Goal: Submit feedback/report problem

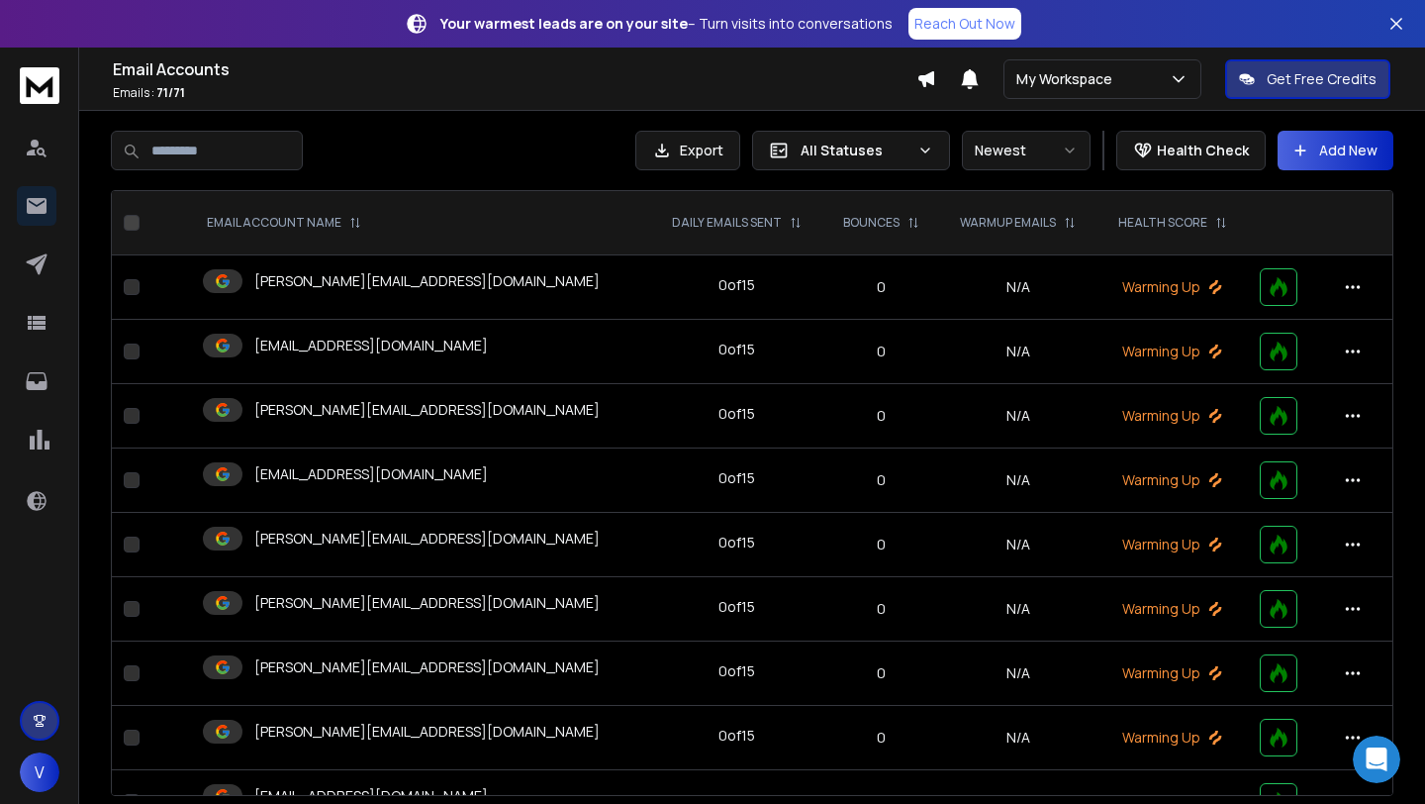
scroll to position [12, 0]
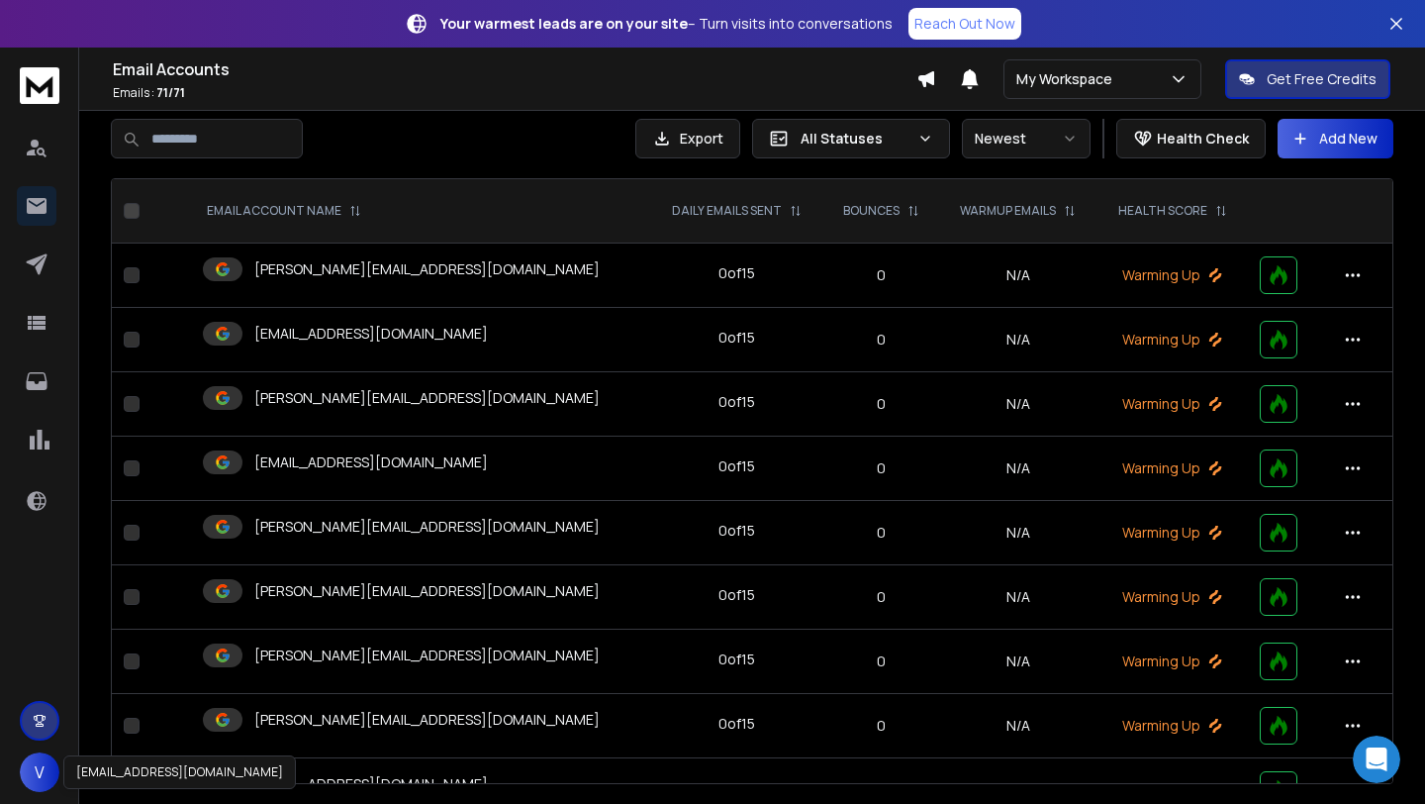
click at [39, 769] on span "V" at bounding box center [40, 772] width 40 height 40
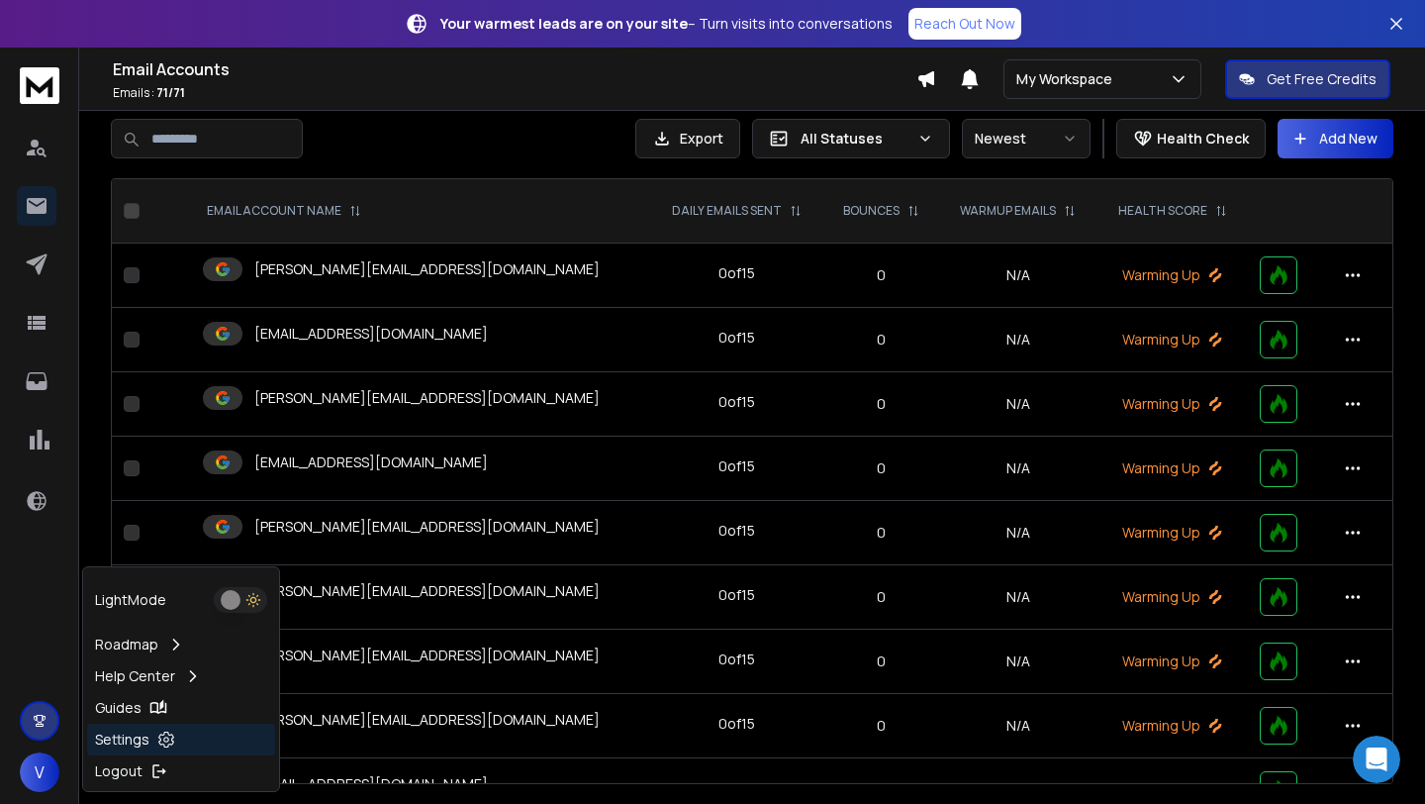
click at [164, 737] on icon at bounding box center [166, 738] width 15 height 15
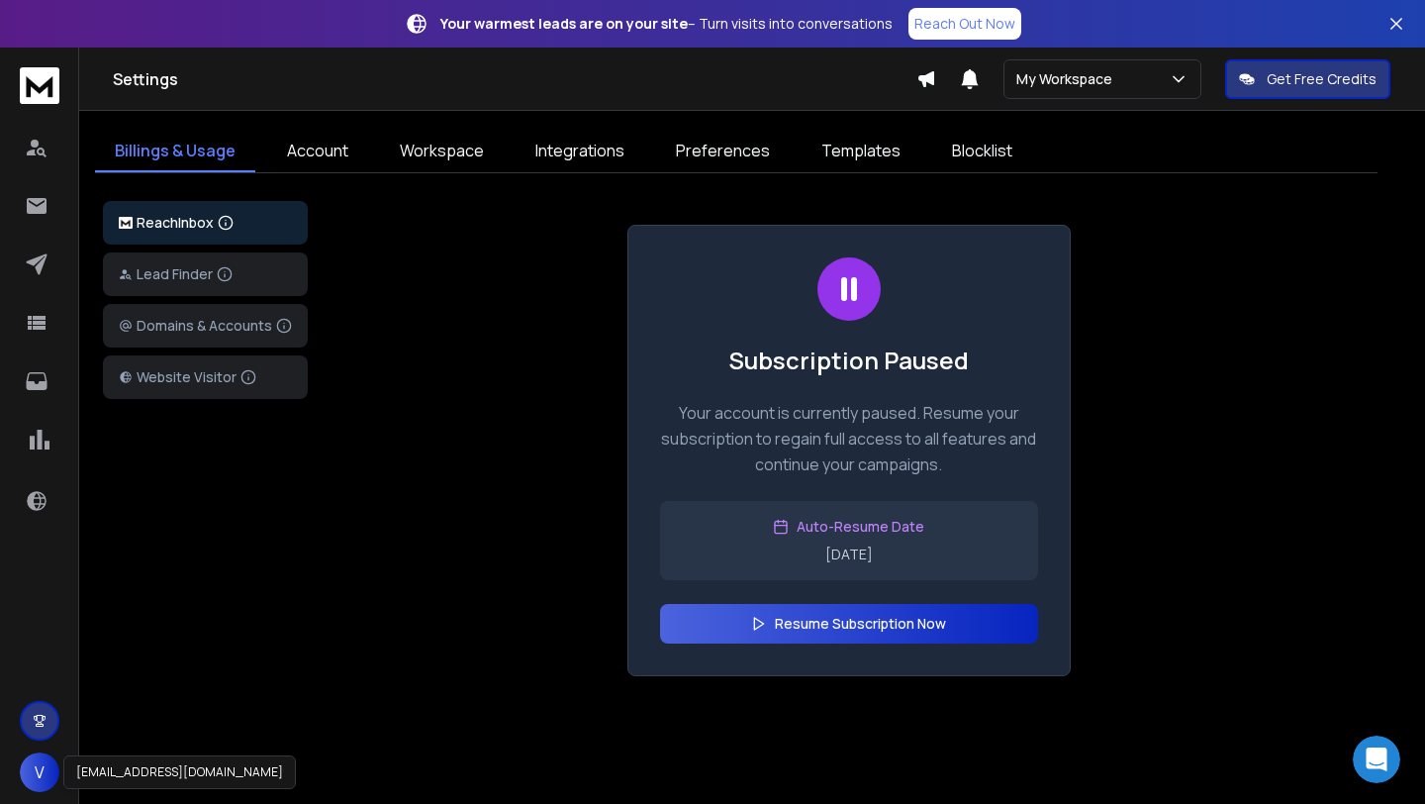
click at [44, 768] on span "V" at bounding box center [40, 772] width 40 height 40
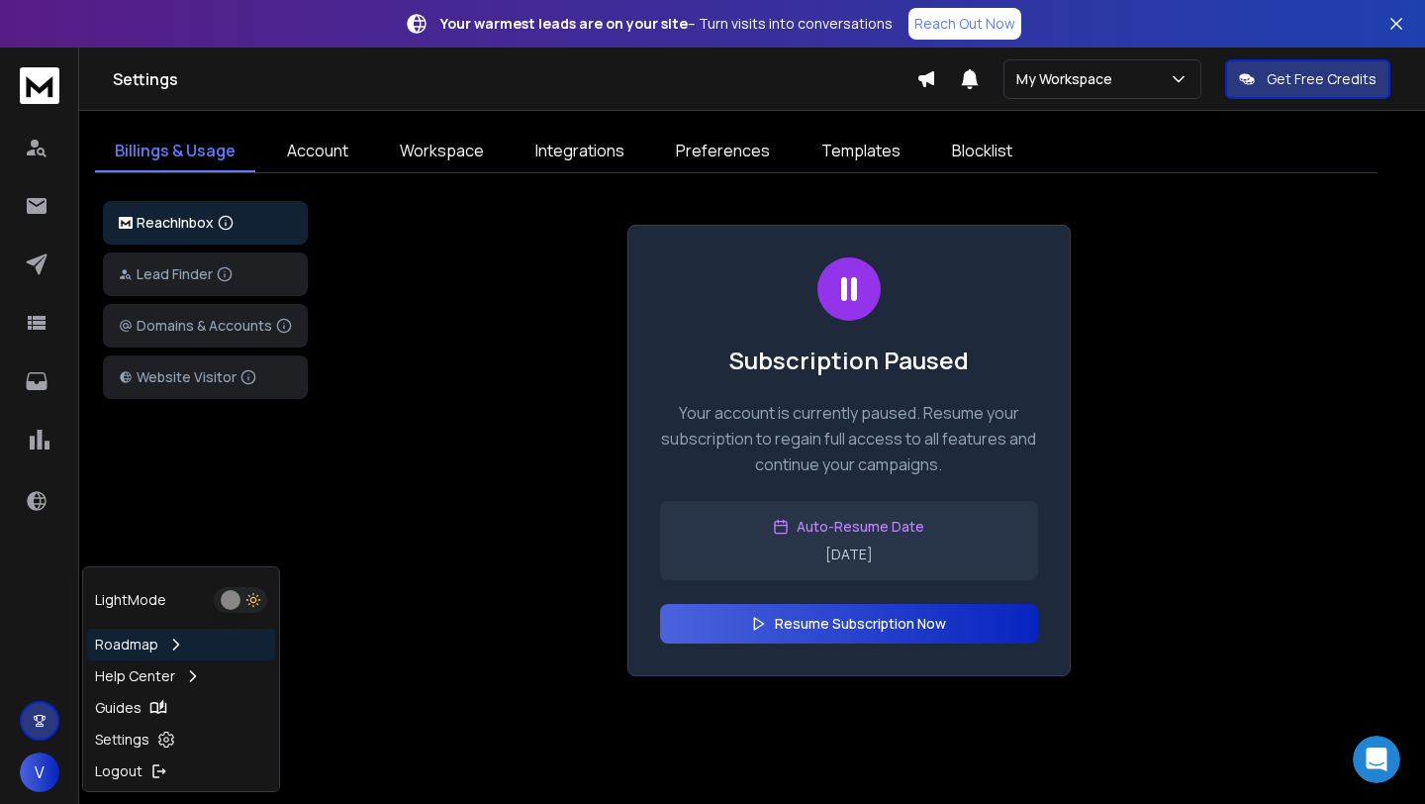
click at [311, 150] on link "Account" at bounding box center [317, 152] width 101 height 42
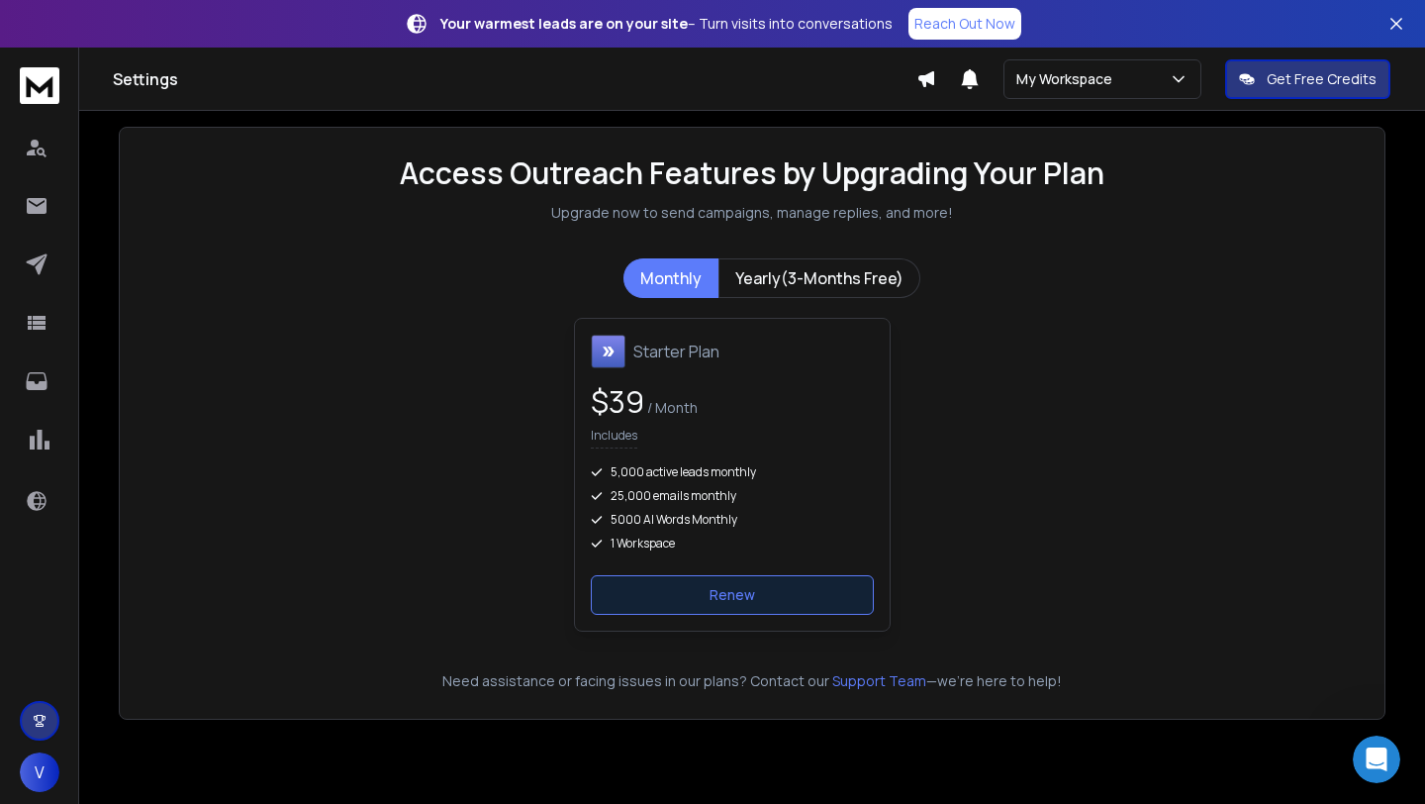
click at [683, 593] on button "Renew" at bounding box center [732, 595] width 283 height 40
click at [691, 588] on button "Renew" at bounding box center [732, 595] width 283 height 40
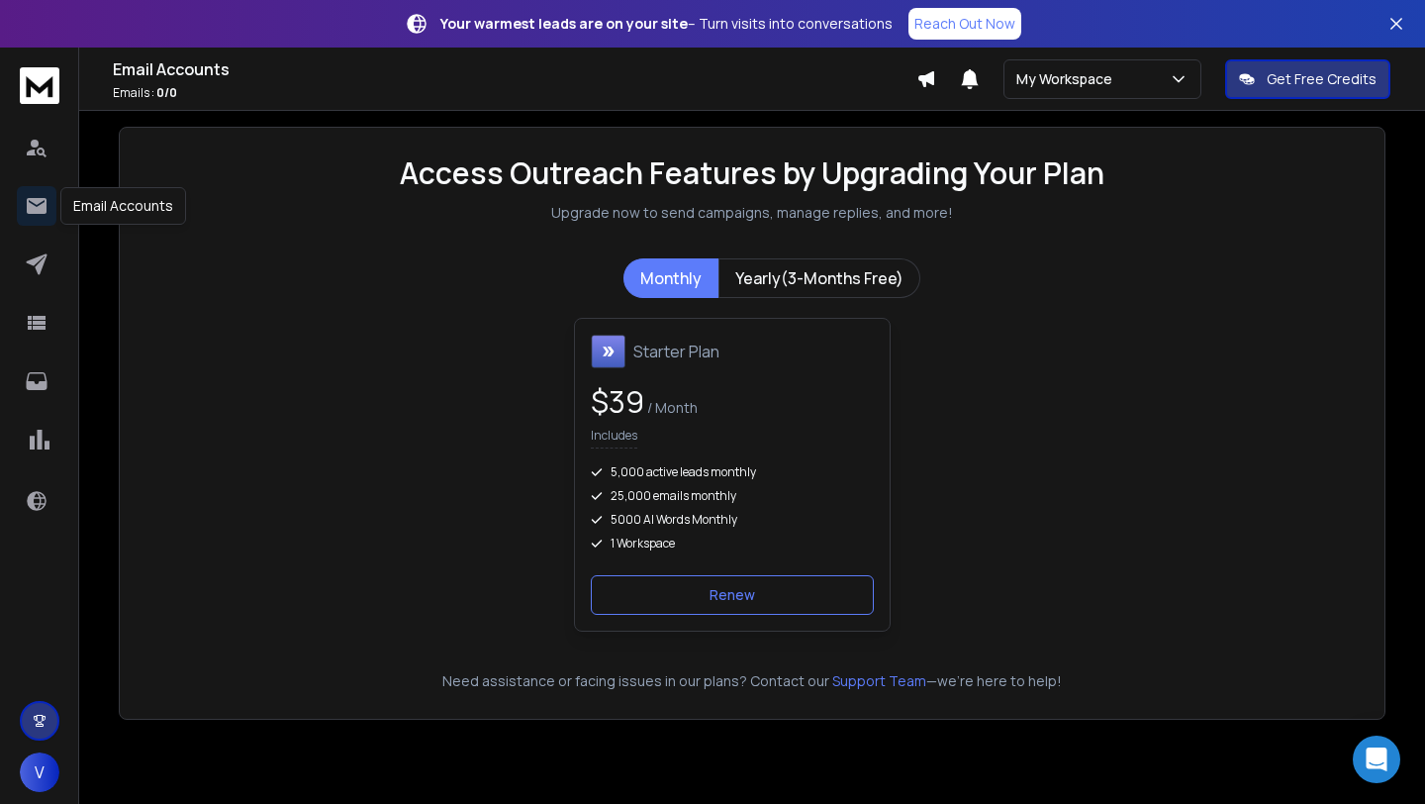
click at [36, 213] on icon at bounding box center [37, 206] width 20 height 16
click at [35, 262] on icon at bounding box center [36, 263] width 21 height 21
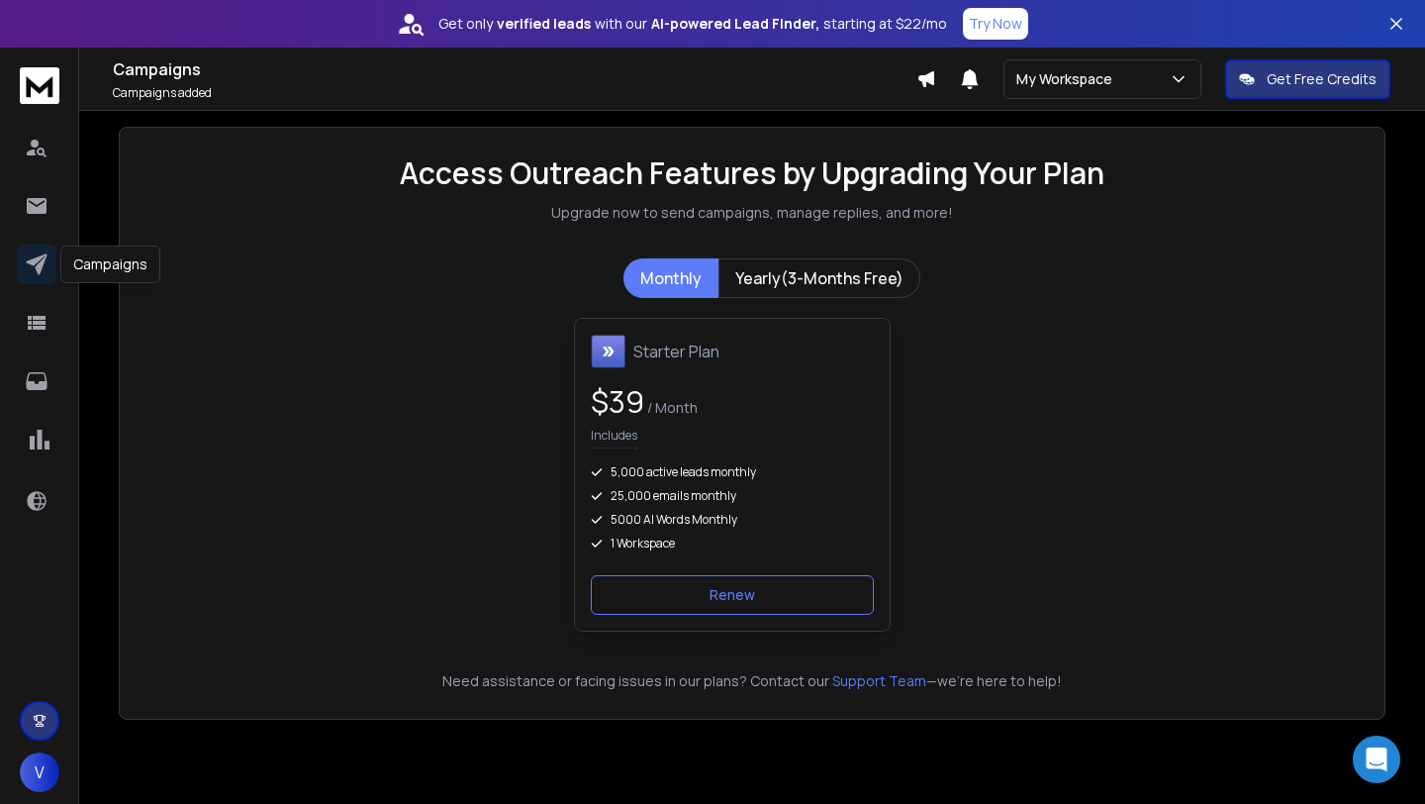
click at [37, 263] on icon at bounding box center [37, 264] width 24 height 24
click at [35, 218] on link at bounding box center [37, 206] width 40 height 40
click at [42, 383] on icon at bounding box center [36, 381] width 21 height 18
click at [1399, 25] on icon at bounding box center [1397, 24] width 12 height 12
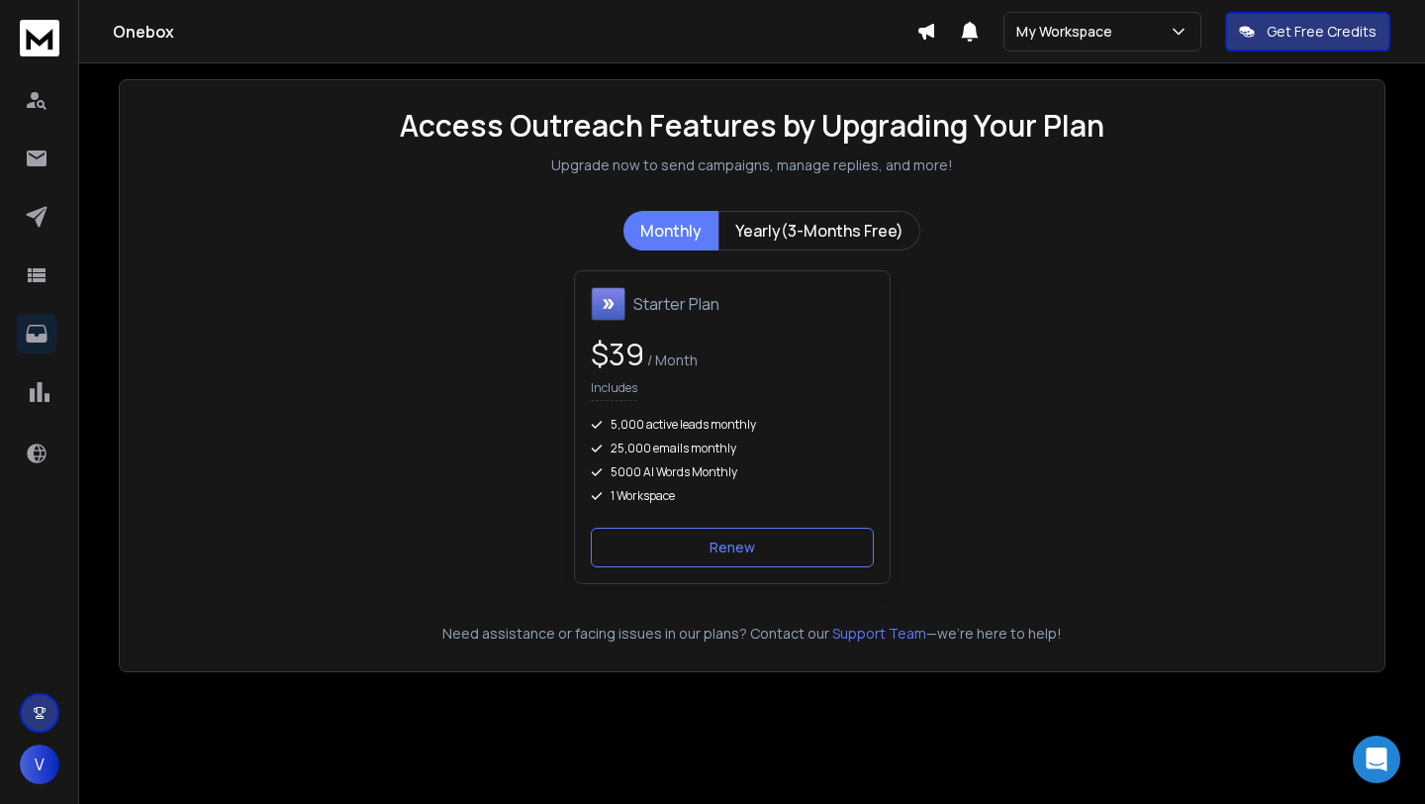
click at [38, 49] on img at bounding box center [40, 38] width 40 height 37
click at [49, 767] on span "V" at bounding box center [40, 764] width 40 height 40
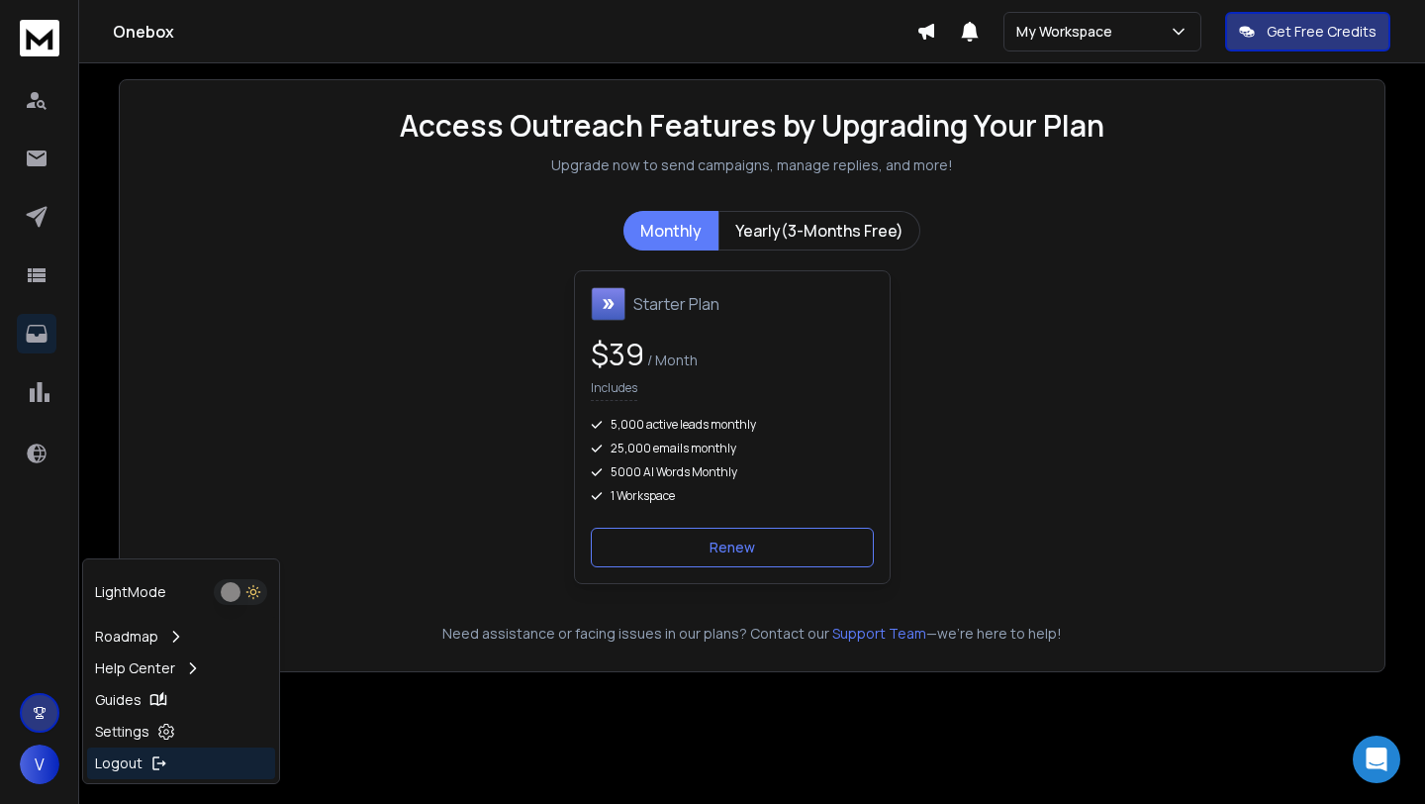
click at [127, 768] on p "Logout" at bounding box center [119, 763] width 48 height 20
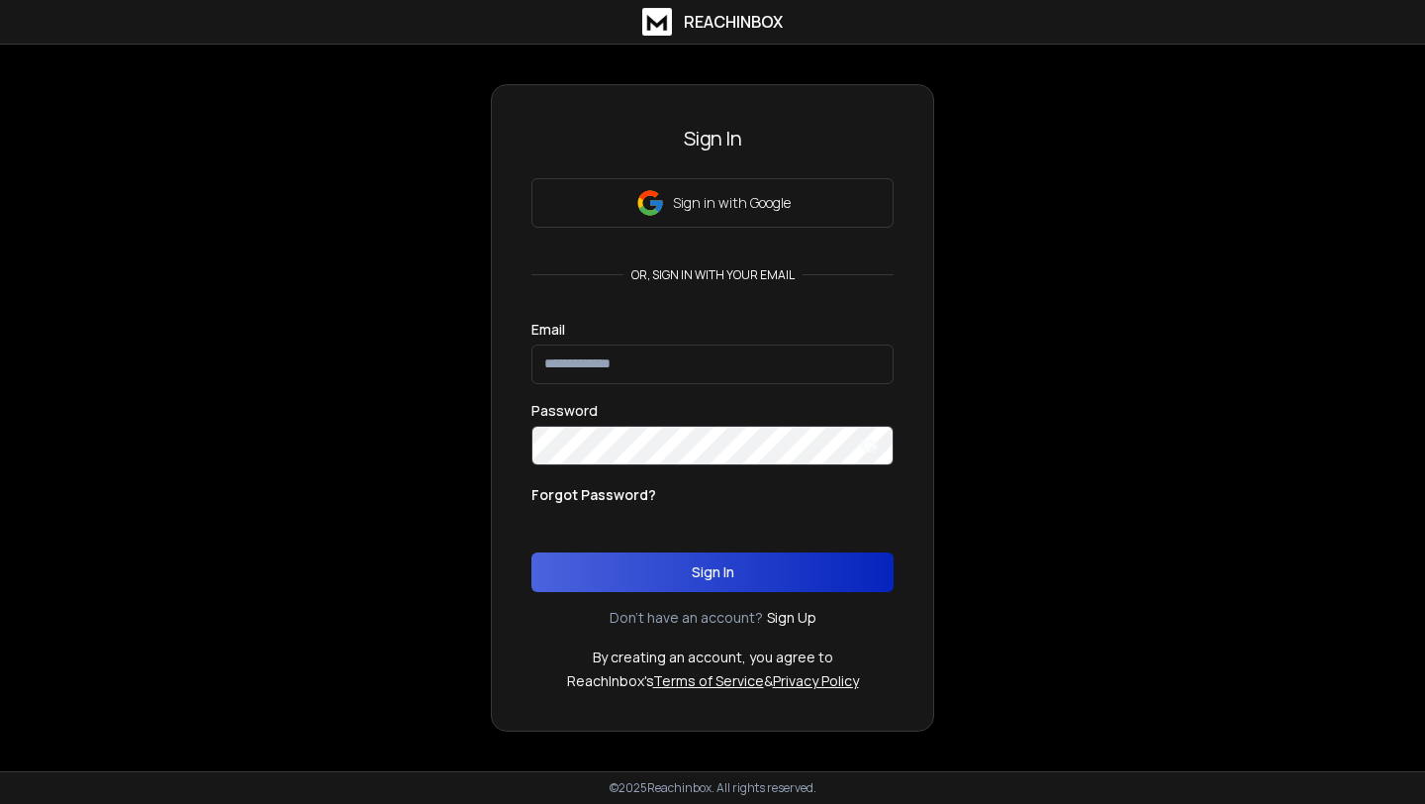
type input "**********"
click at [635, 579] on button "Sign In" at bounding box center [713, 572] width 362 height 40
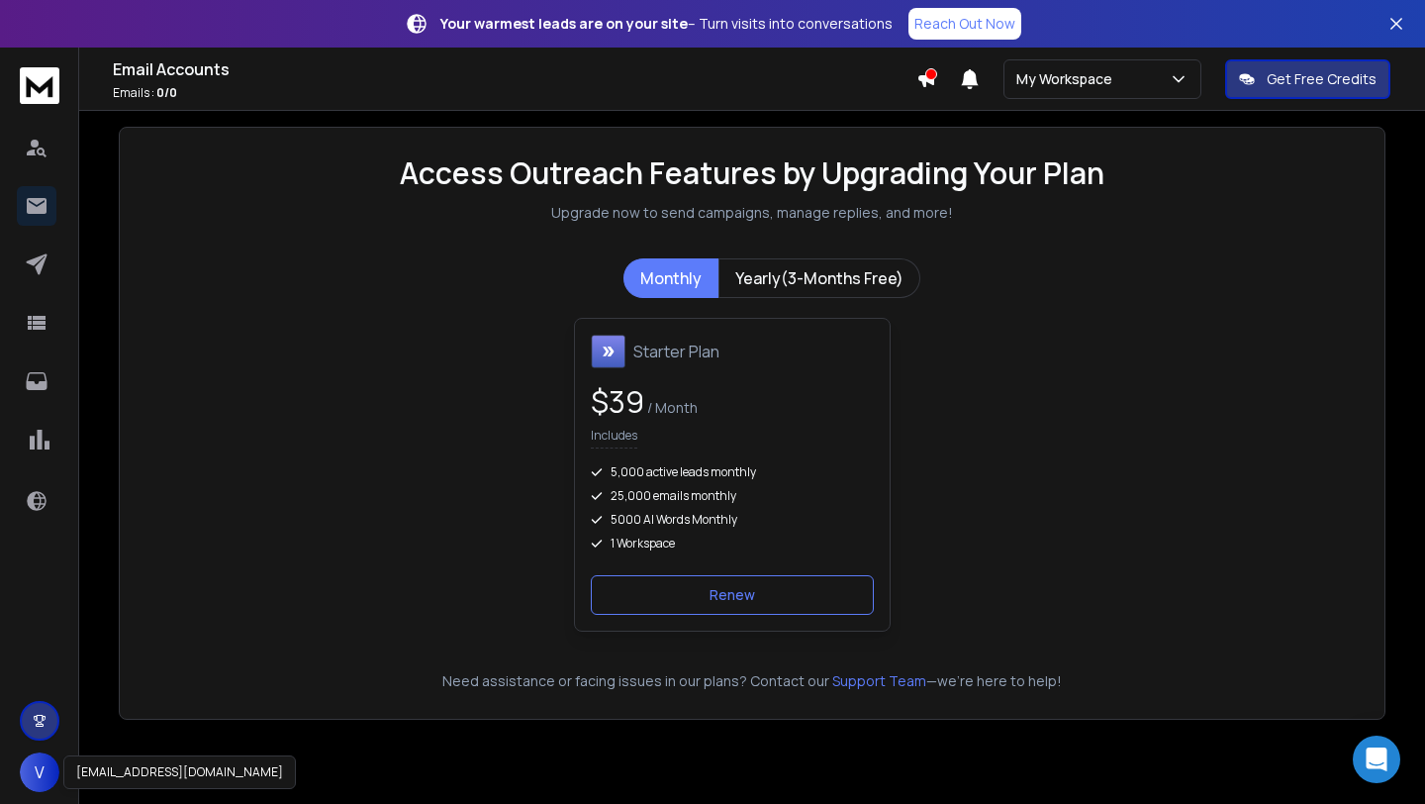
click at [40, 760] on span "V" at bounding box center [40, 772] width 40 height 40
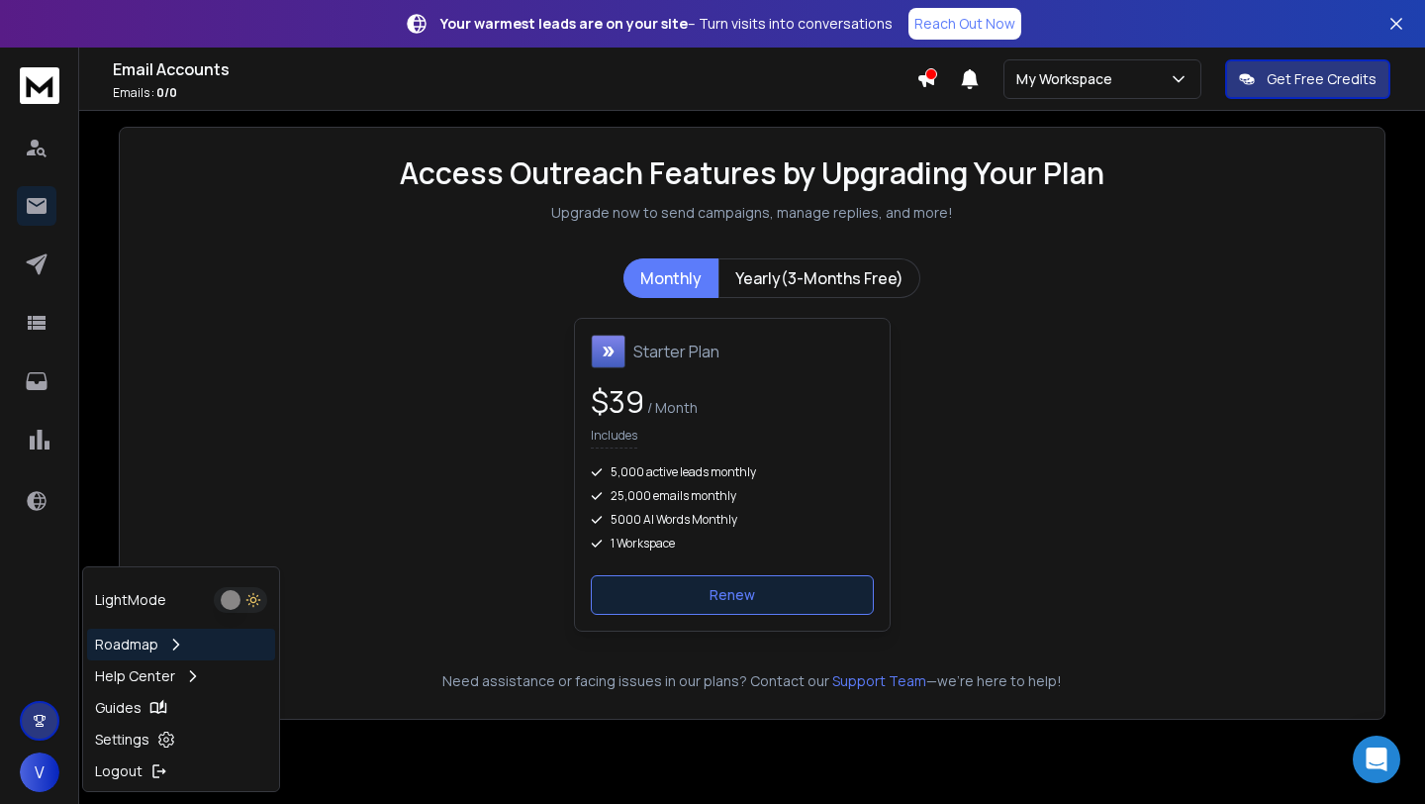
click at [750, 603] on button "Renew" at bounding box center [732, 595] width 283 height 40
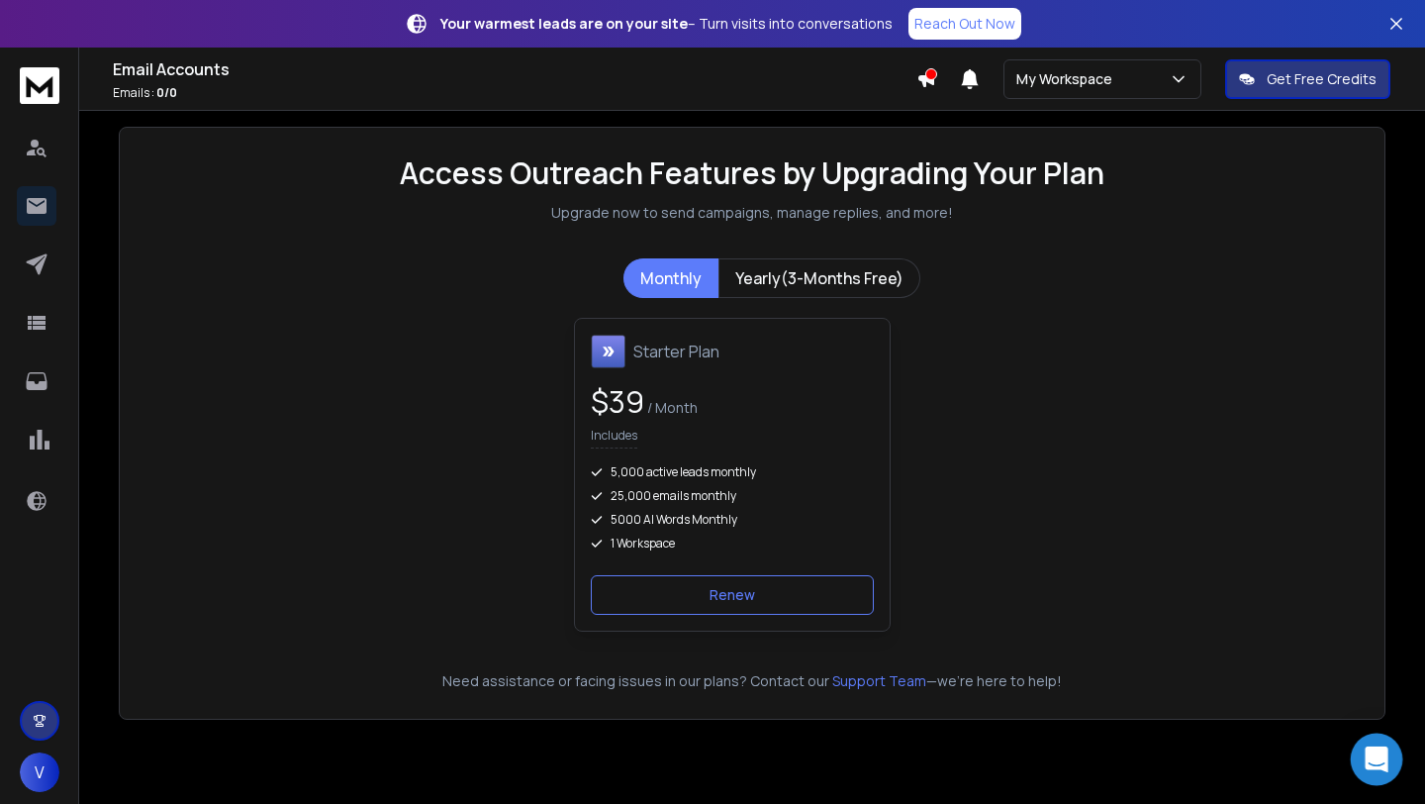
click at [1381, 760] on icon "Open Intercom Messenger" at bounding box center [1376, 759] width 23 height 26
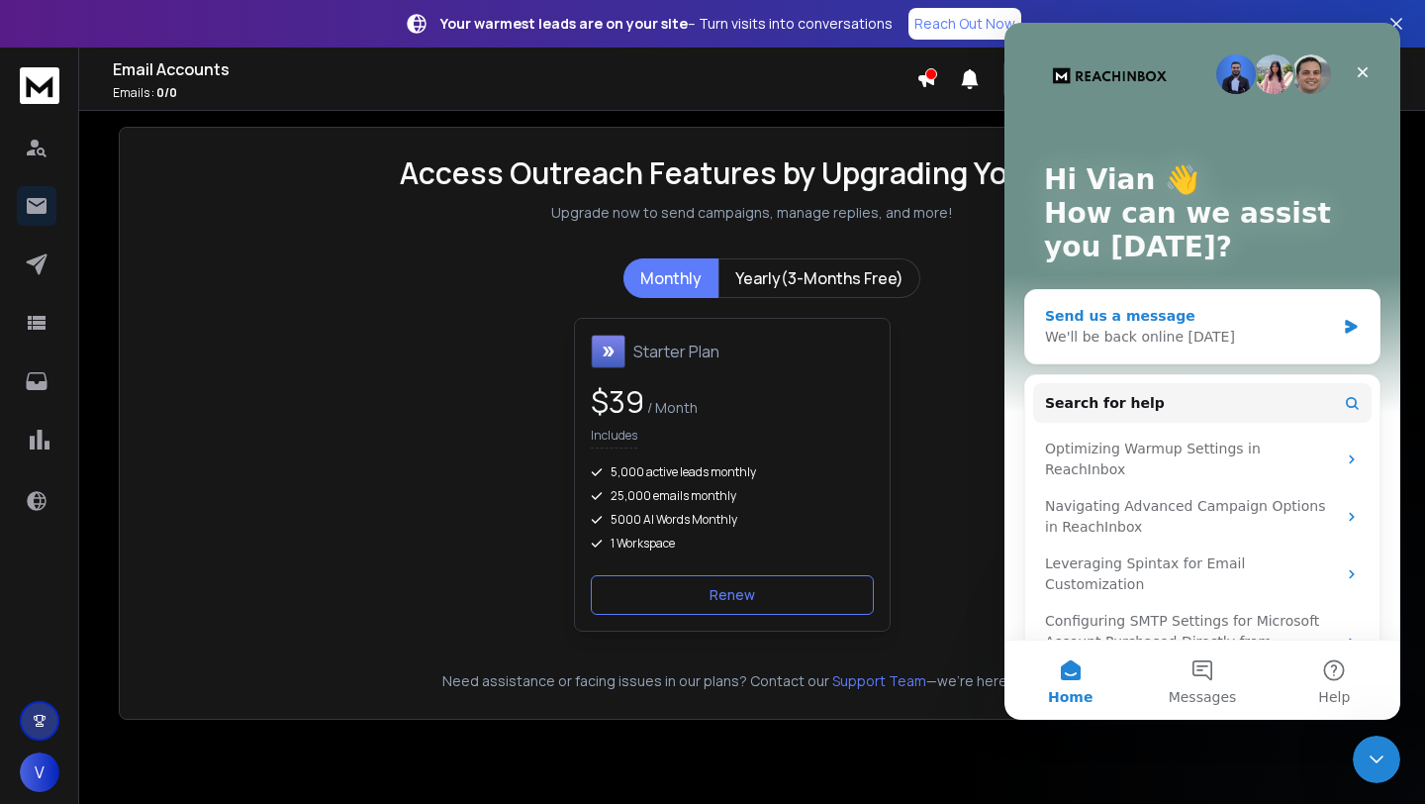
click at [1145, 351] on div "Send us a message We'll be back online [DATE]" at bounding box center [1202, 326] width 354 height 73
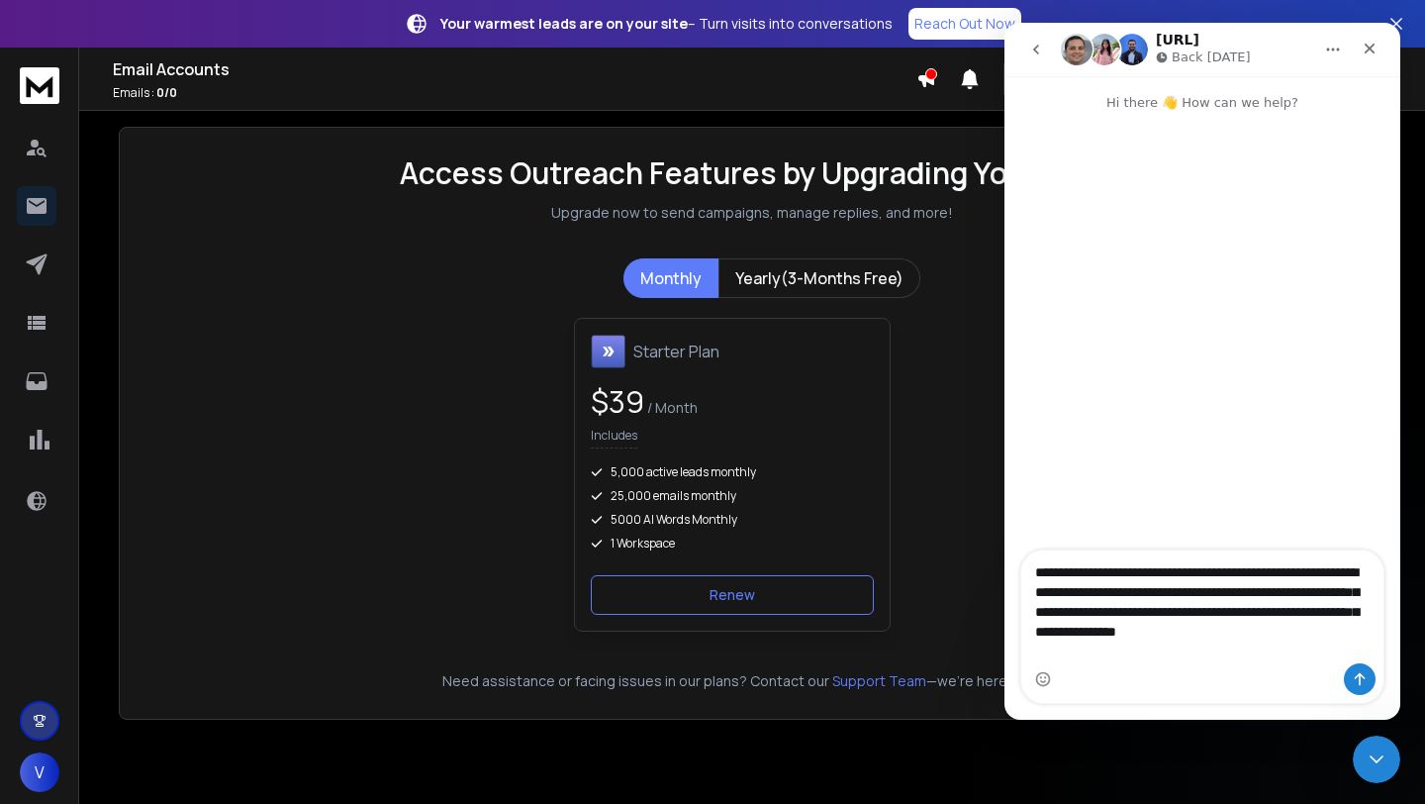
type textarea "**********"
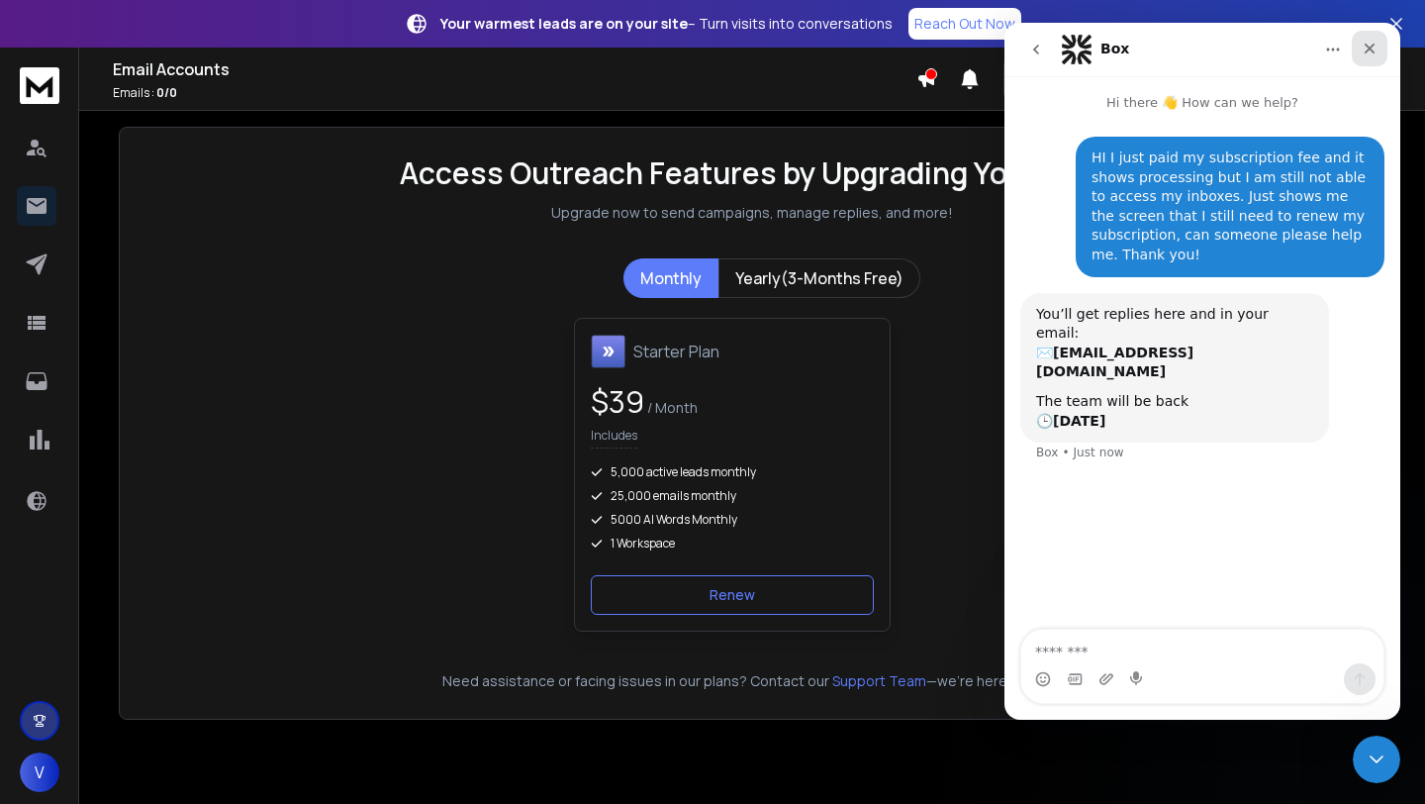
click at [1367, 47] on icon "Close" at bounding box center [1370, 49] width 11 height 11
